Goal: Find specific page/section: Find specific page/section

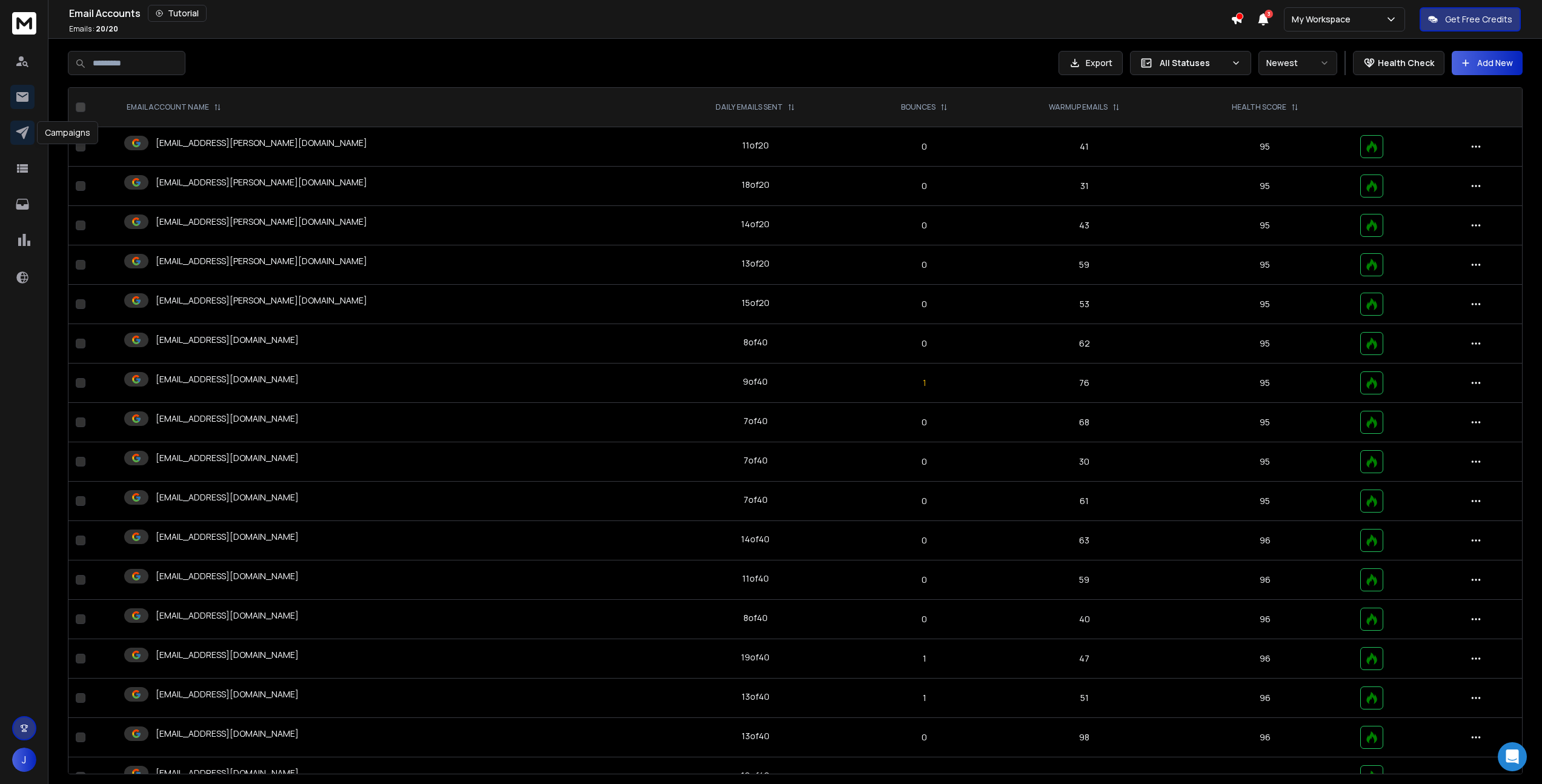
click at [28, 132] on icon at bounding box center [22, 132] width 15 height 15
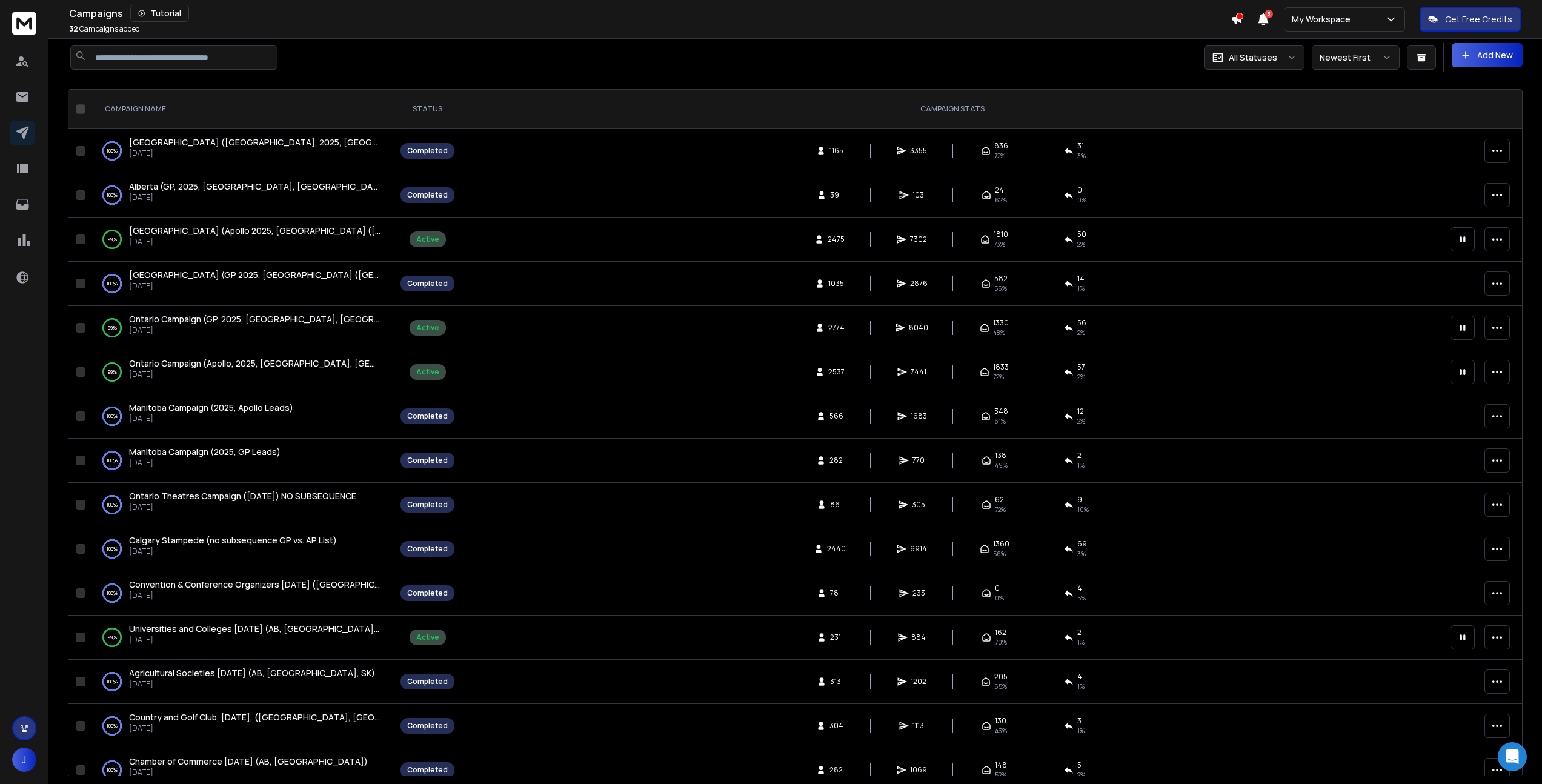
scroll to position [611, 0]
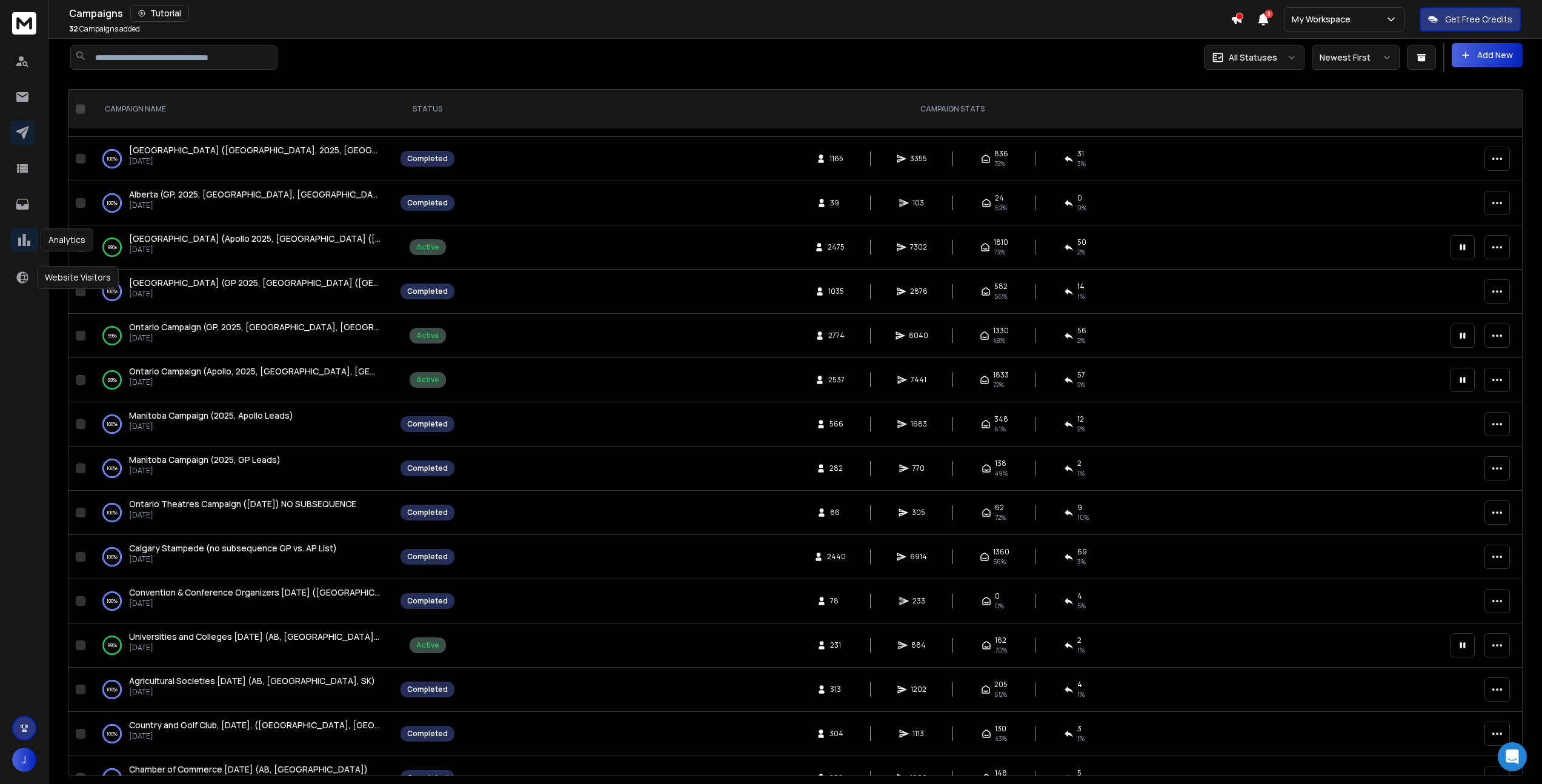
click at [19, 242] on icon at bounding box center [24, 240] width 12 height 12
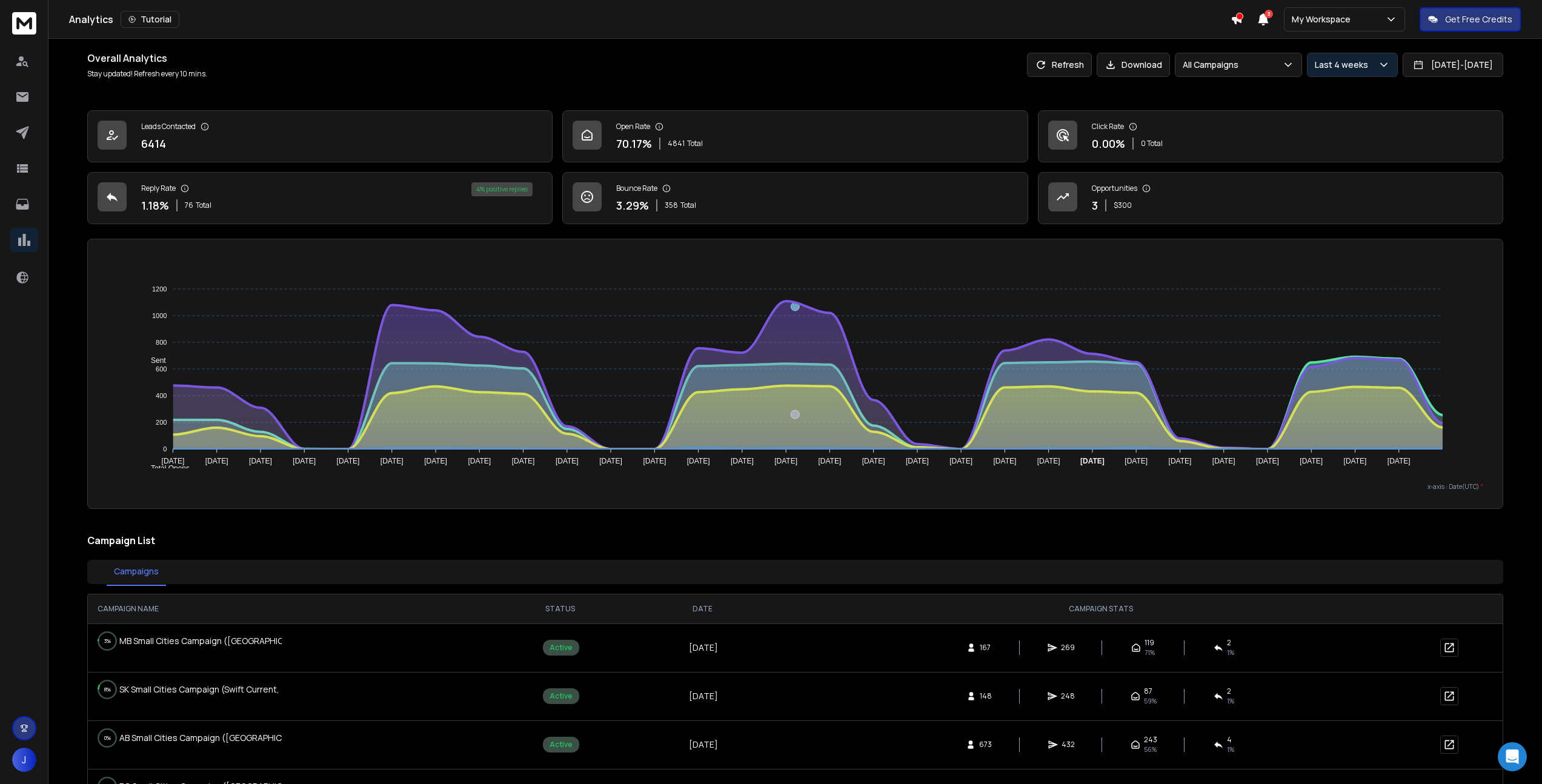
click at [1315, 67] on p "Last 4 weeks" at bounding box center [1344, 64] width 58 height 12
click at [1327, 225] on div "Last 12 months" at bounding box center [1315, 226] width 61 height 12
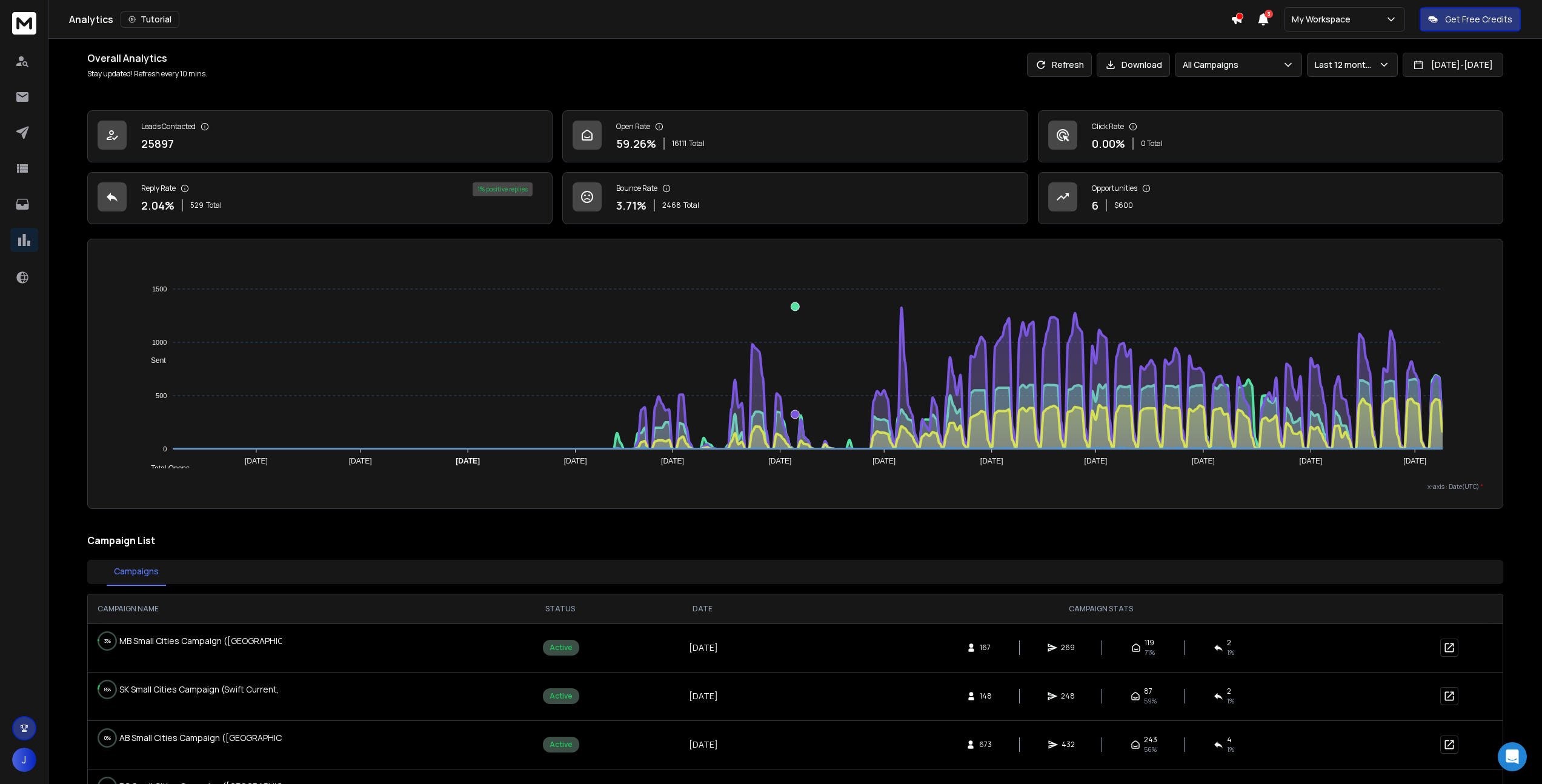
click at [598, 67] on div "Overall Analytics Stay updated! Refresh every 10 mins. Refresh Download All Cam…" at bounding box center [795, 64] width 1416 height 28
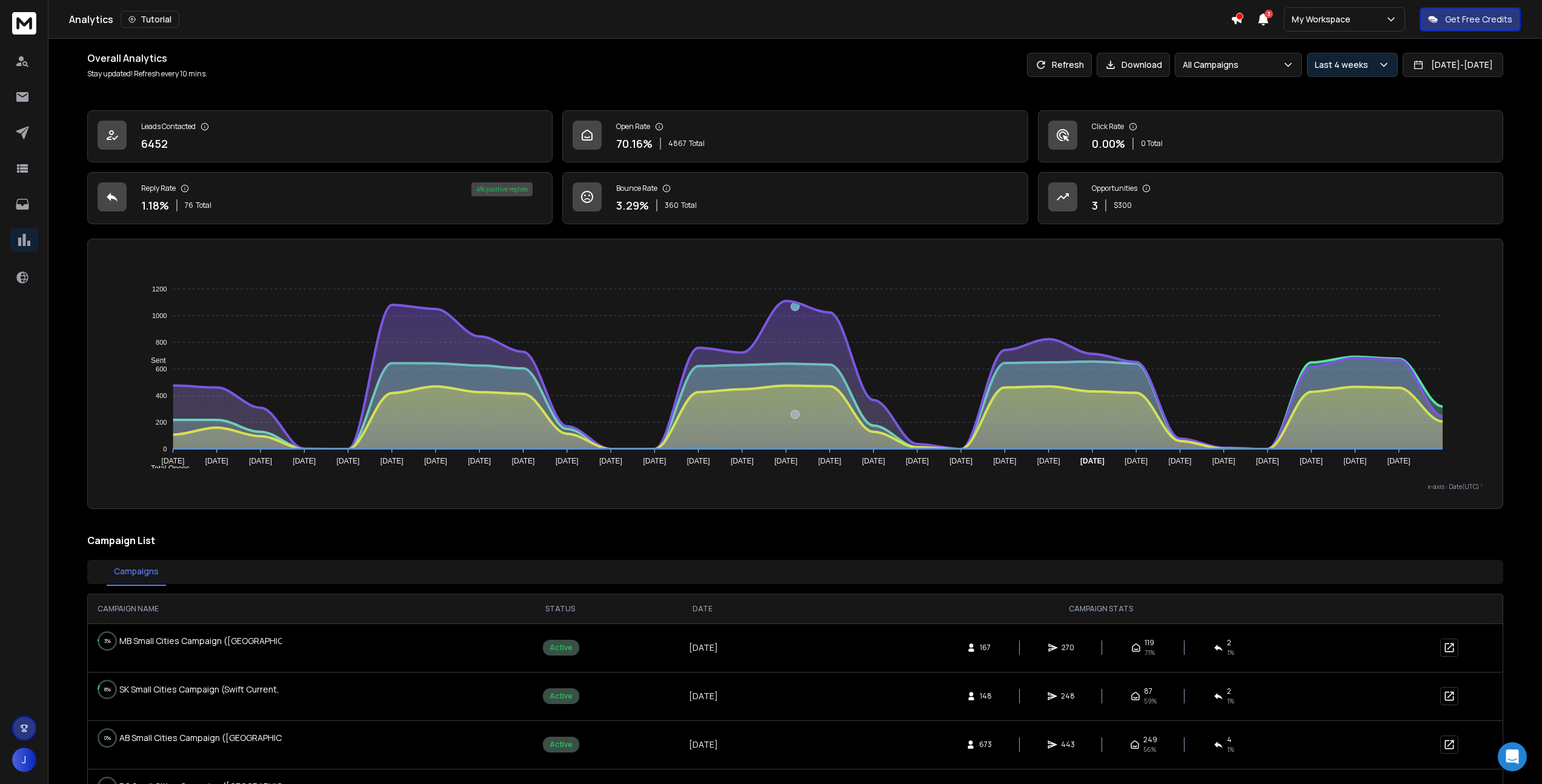
click at [1315, 64] on p "Last 4 weeks" at bounding box center [1344, 64] width 58 height 12
click at [1330, 231] on div "Last 12 months" at bounding box center [1315, 226] width 61 height 12
